Goal: Task Accomplishment & Management: Manage account settings

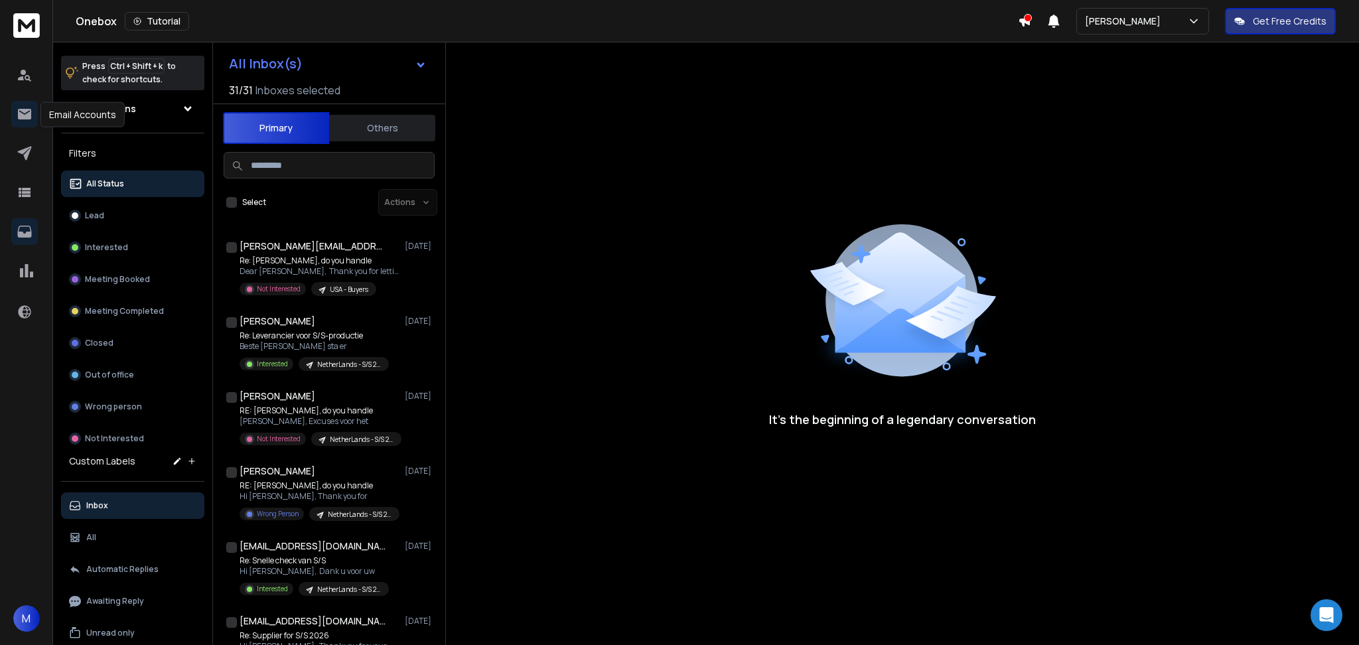
click at [25, 115] on icon at bounding box center [24, 114] width 13 height 11
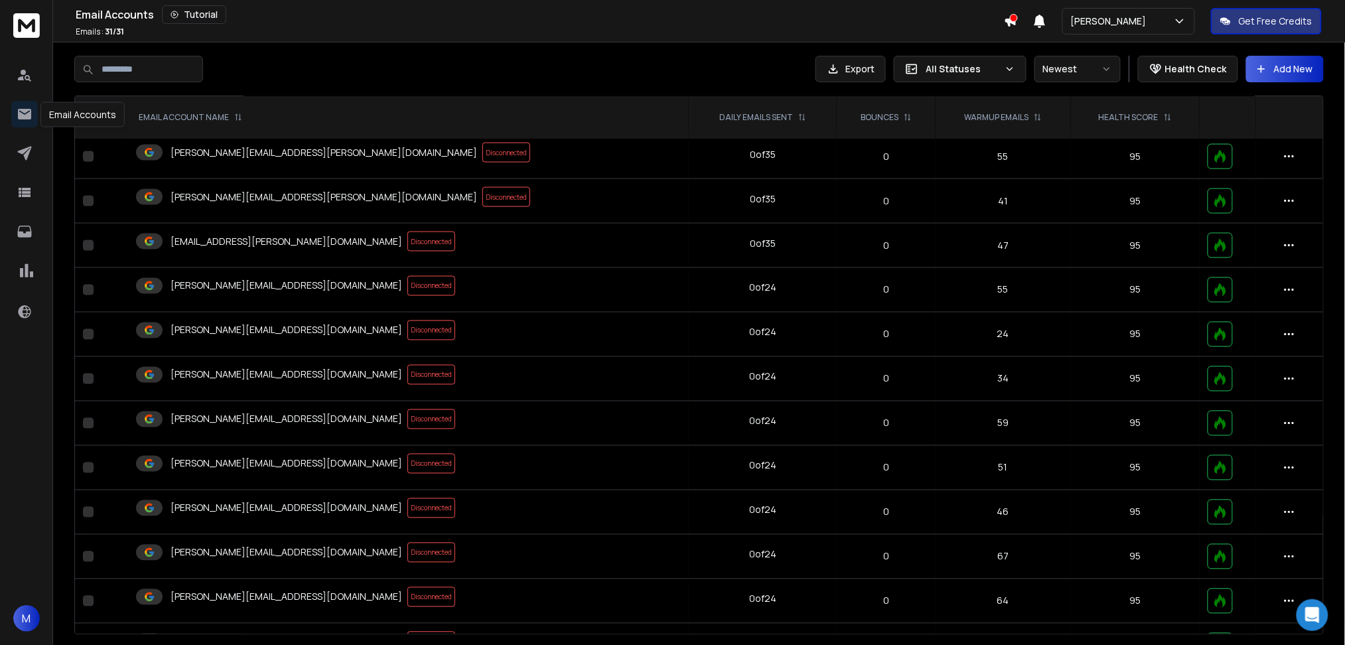
scroll to position [896, 0]
